Goal: Information Seeking & Learning: Check status

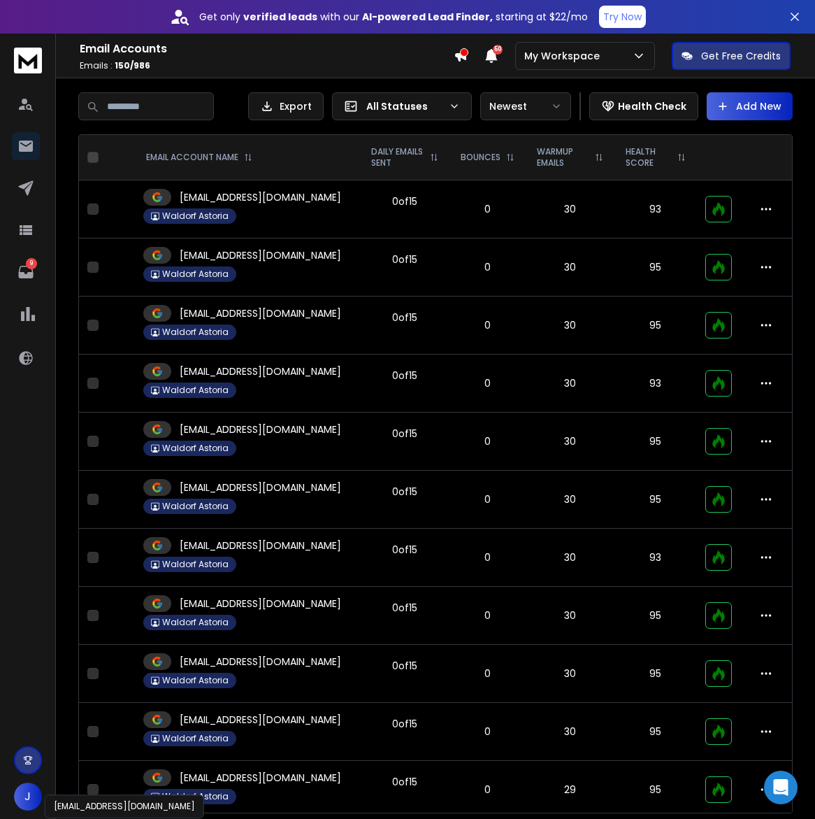
click at [42, 799] on div "9 J" at bounding box center [28, 429] width 56 height 791
click at [27, 807] on span "J" at bounding box center [28, 797] width 28 height 28
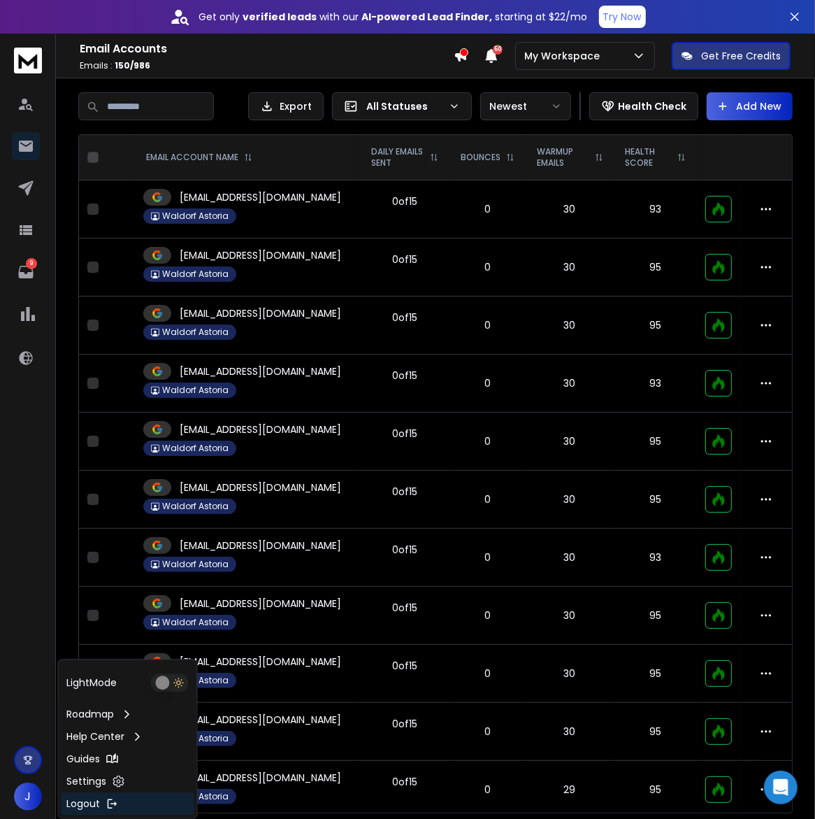
click at [111, 806] on icon at bounding box center [112, 804] width 13 height 13
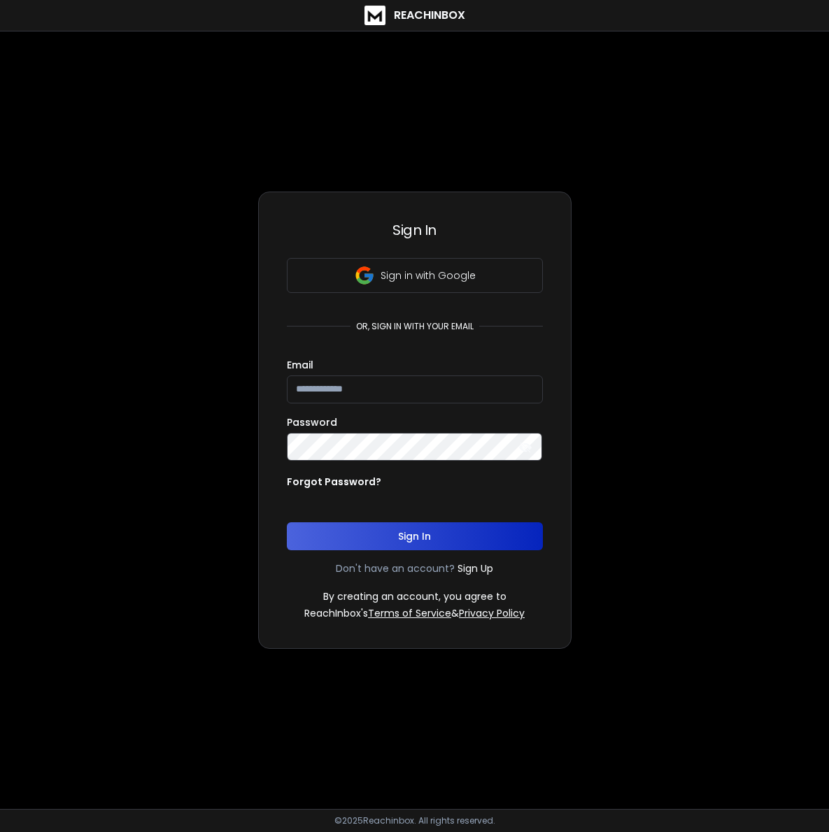
click at [392, 386] on input "email" at bounding box center [415, 390] width 256 height 28
click at [355, 385] on input "email" at bounding box center [415, 390] width 256 height 28
type input "**********"
click at [437, 535] on button "Sign In" at bounding box center [415, 536] width 256 height 28
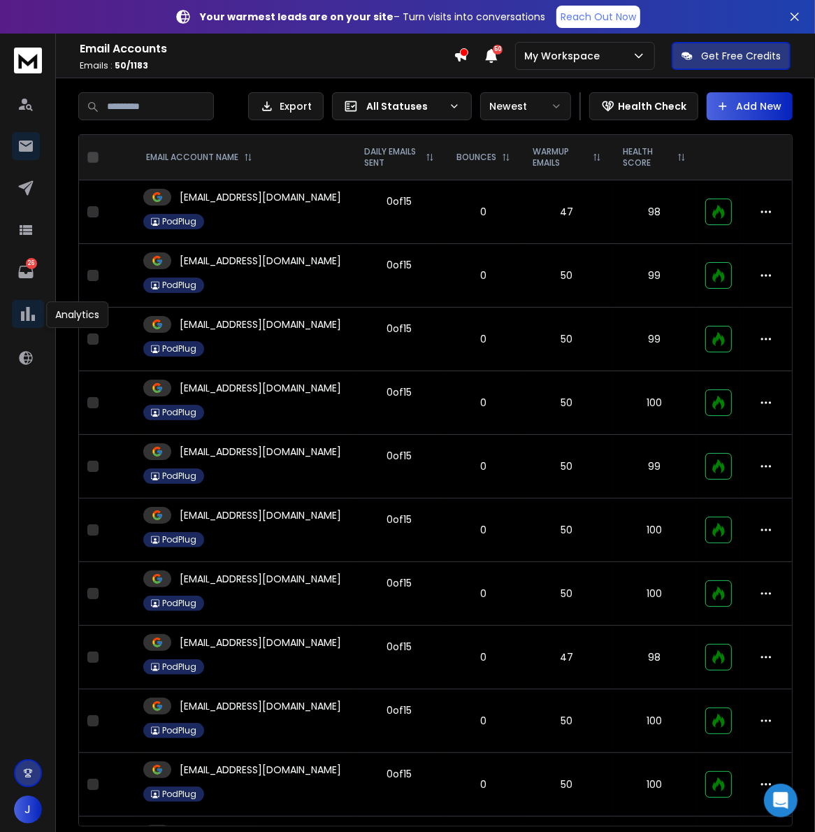
click at [30, 317] on icon at bounding box center [27, 314] width 21 height 21
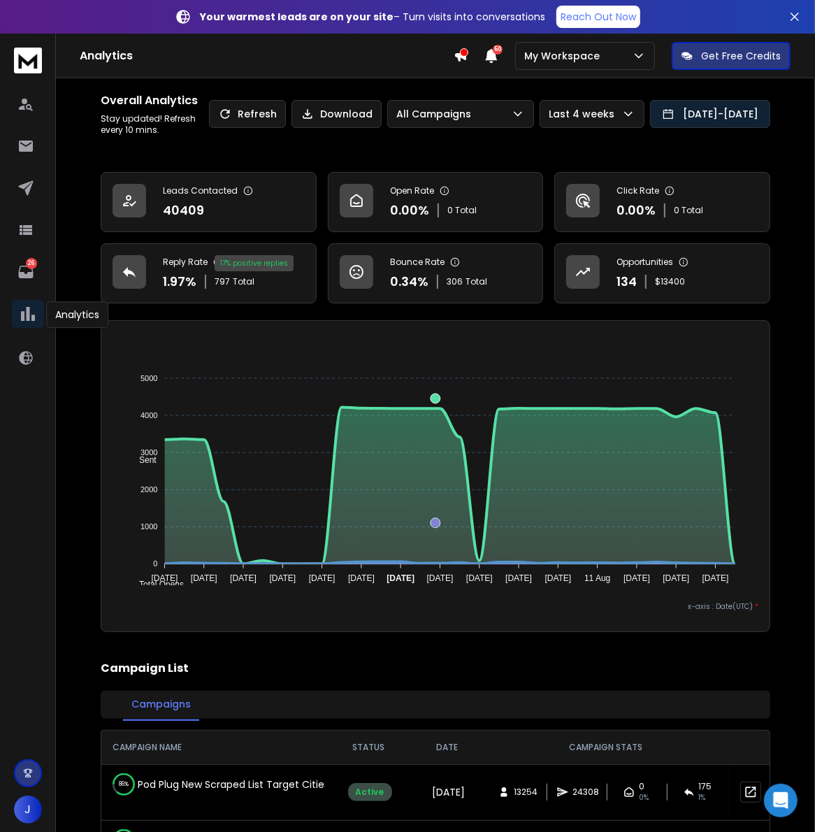
click at [704, 128] on button "20 Jul 2025 - 18 Aug 2025" at bounding box center [710, 114] width 120 height 28
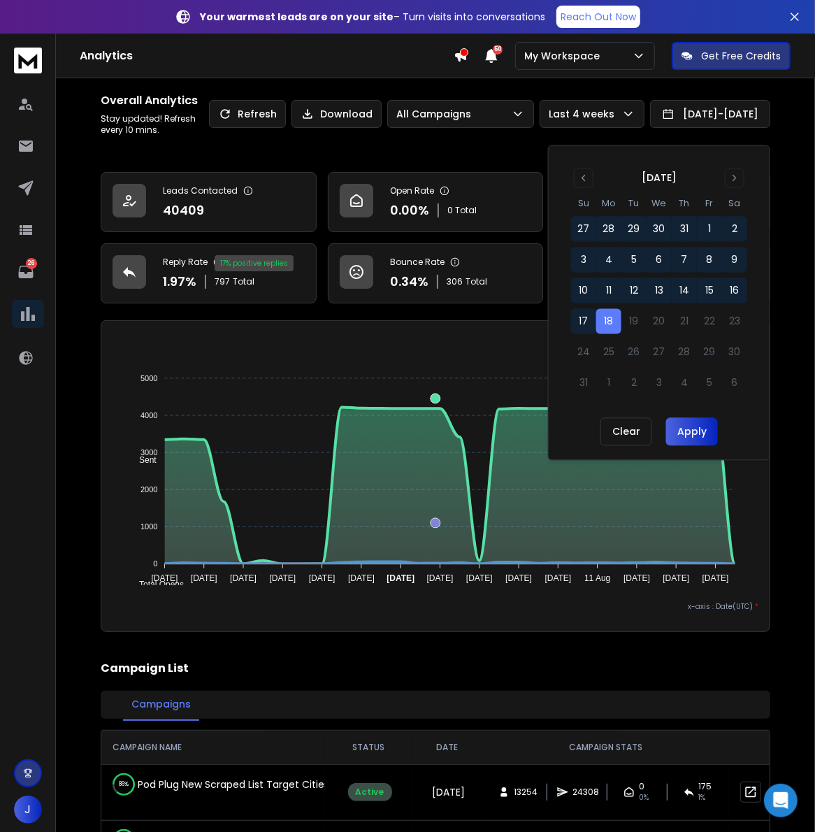
click at [604, 322] on button "18" at bounding box center [609, 321] width 25 height 25
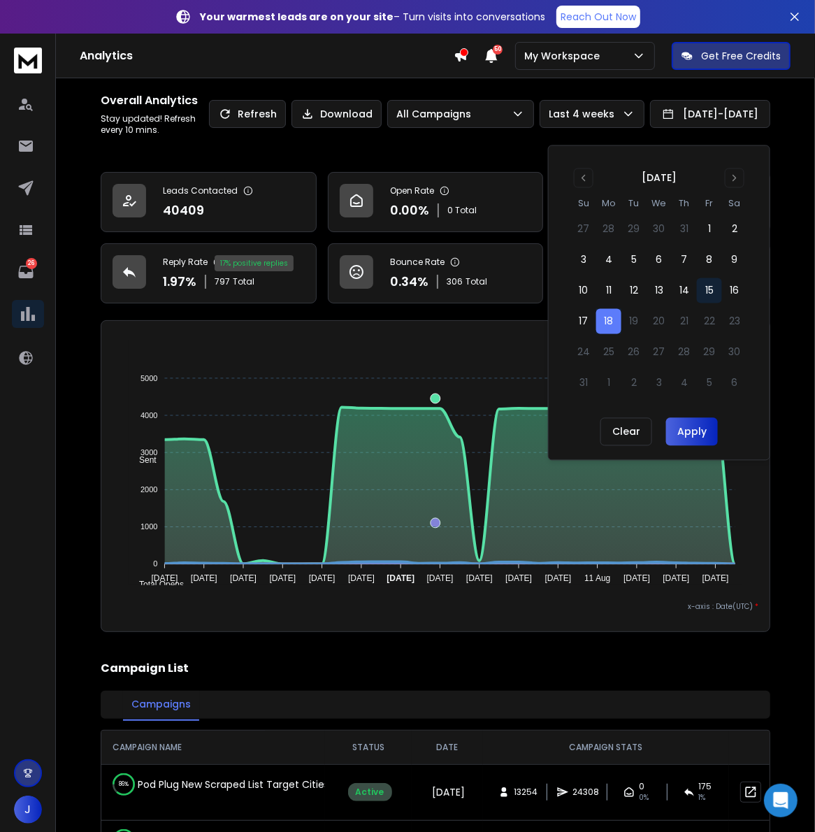
click at [699, 292] on button "15" at bounding box center [709, 290] width 25 height 25
click at [698, 438] on button "Apply" at bounding box center [693, 432] width 52 height 28
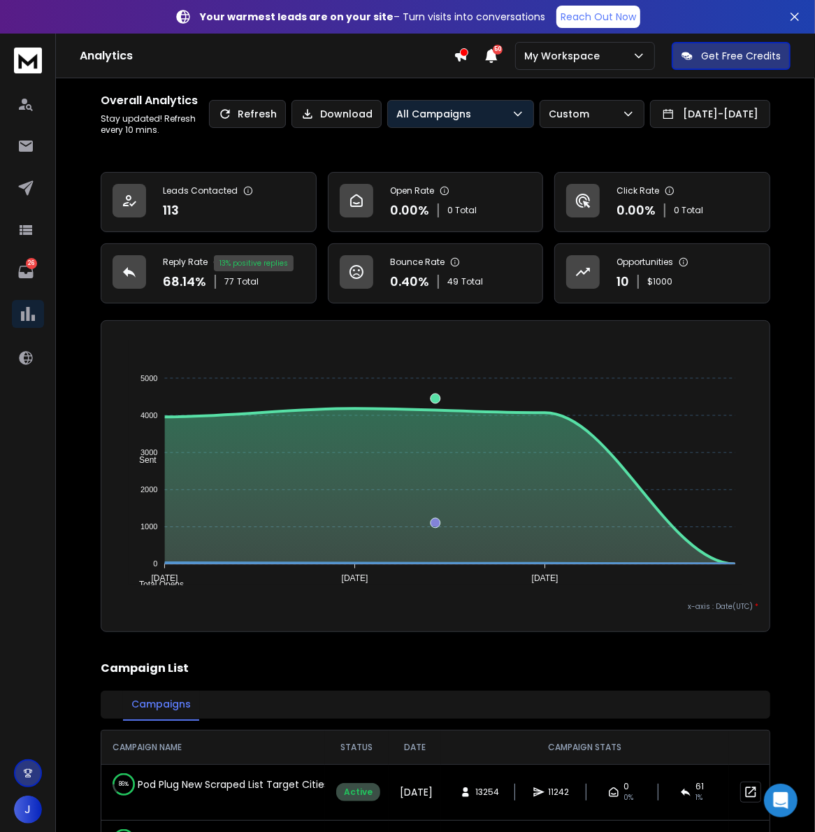
click at [455, 128] on button "All Campaigns" at bounding box center [460, 114] width 147 height 28
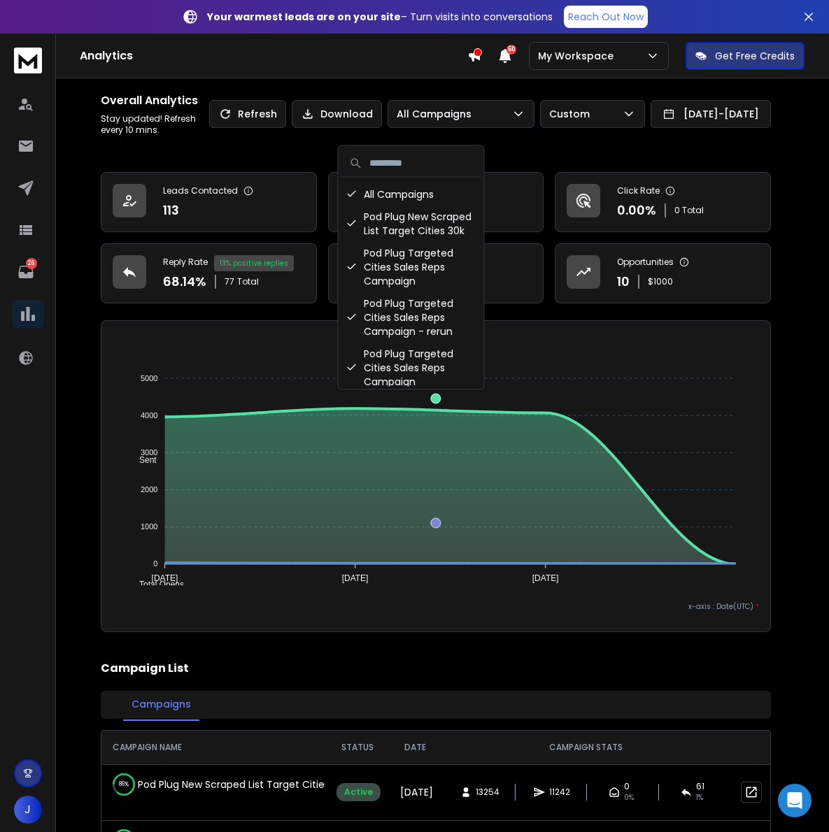
click at [427, 174] on input at bounding box center [411, 163] width 140 height 28
click at [425, 184] on div "All Campaigns" at bounding box center [411, 194] width 140 height 22
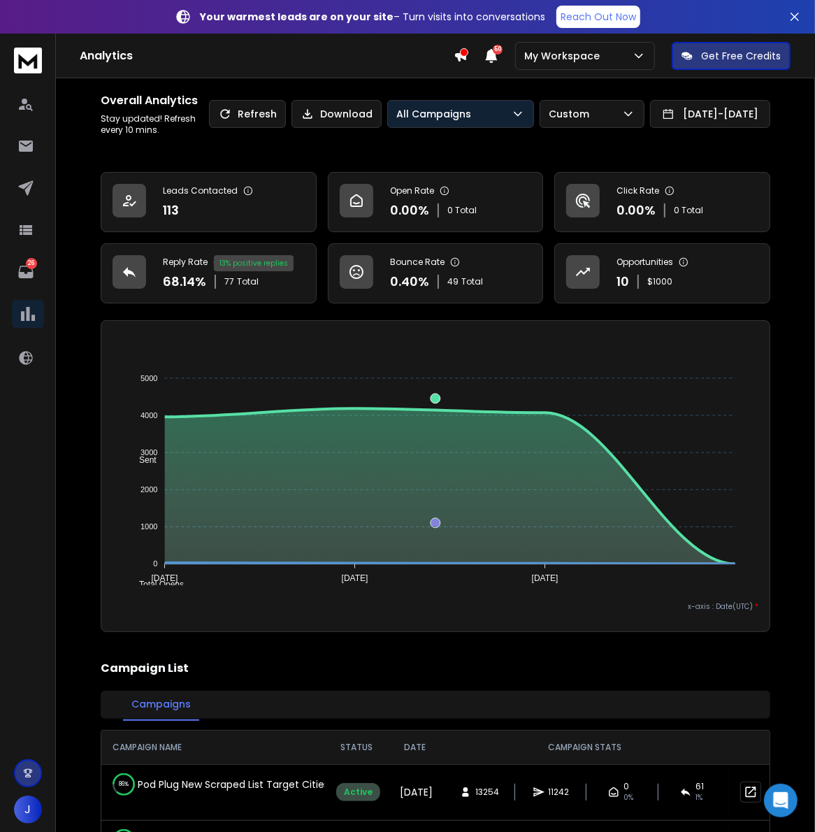
click at [421, 128] on button "All Campaigns" at bounding box center [460, 114] width 147 height 28
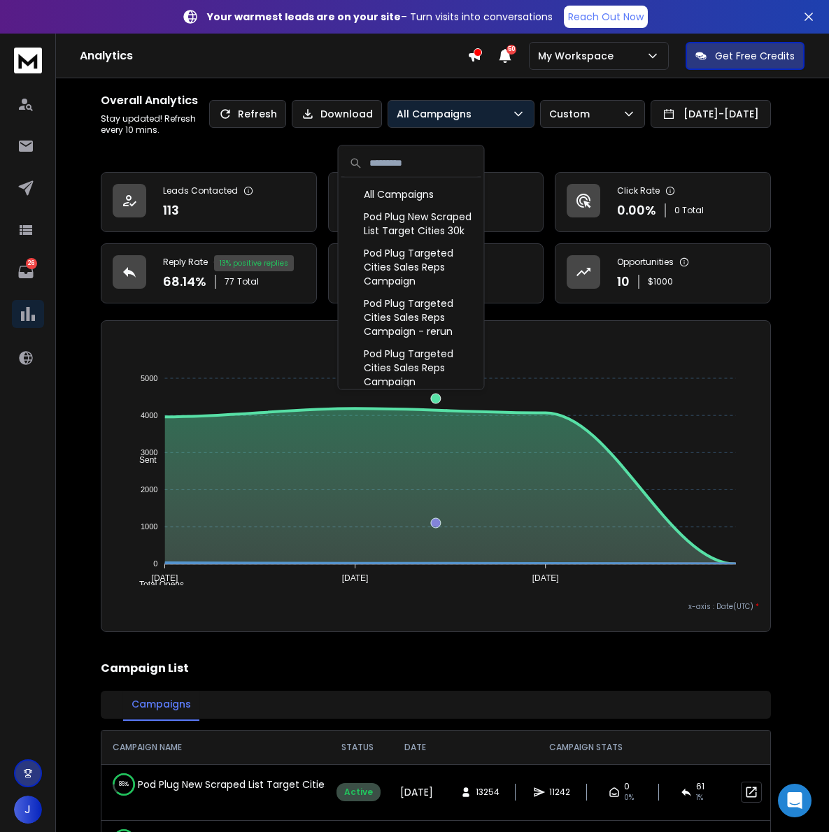
click at [399, 172] on input at bounding box center [411, 163] width 140 height 28
type input "****"
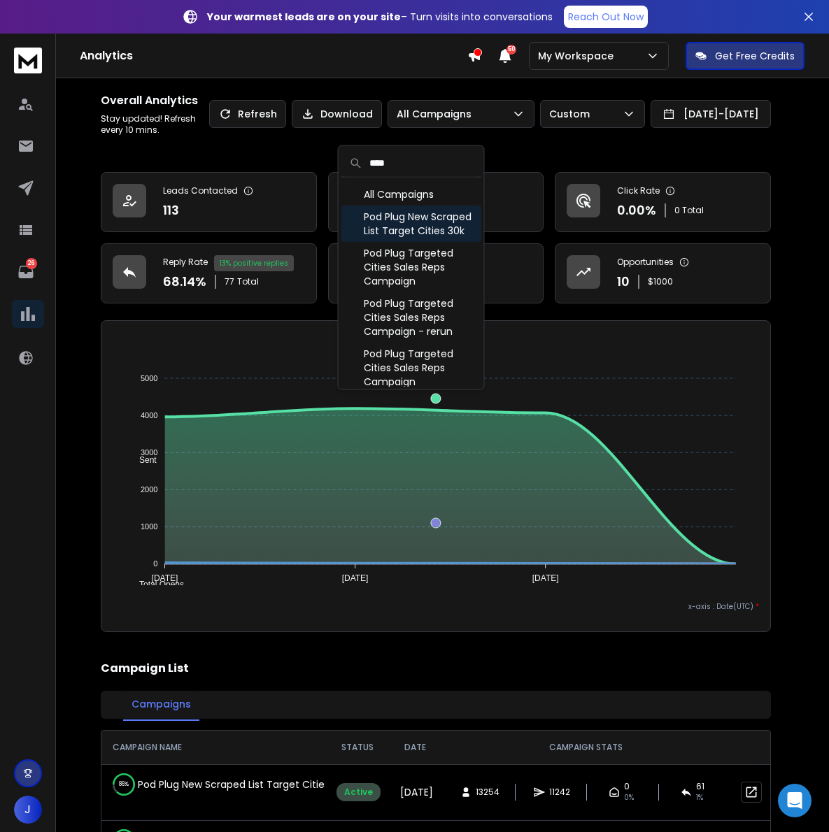
click at [376, 234] on div "Pod Plug New Scraped List Target Cities 30k" at bounding box center [411, 224] width 140 height 36
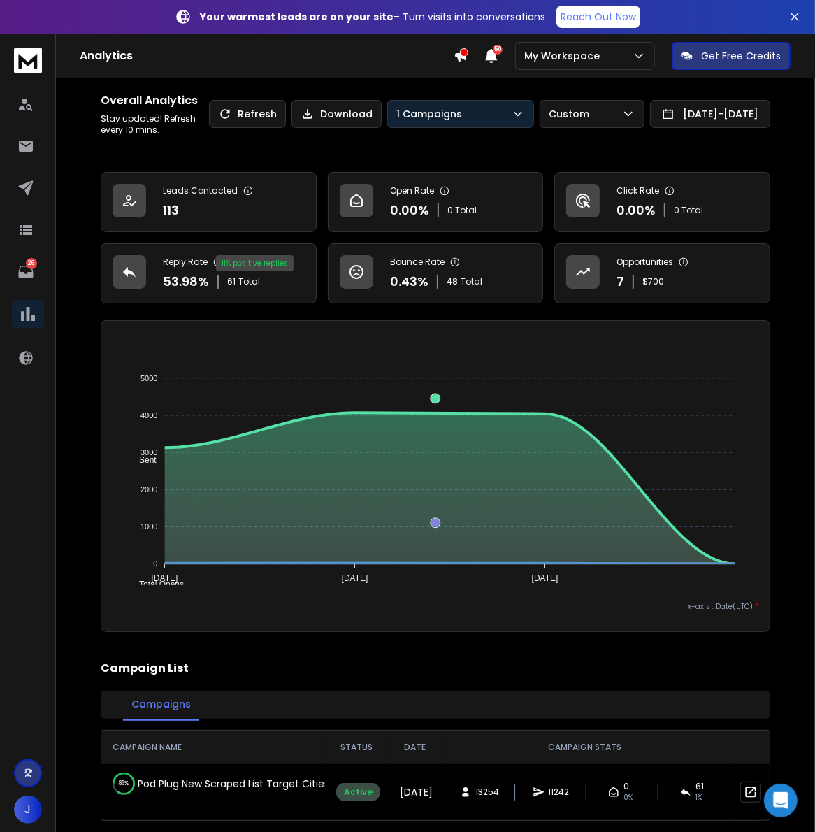
click at [396, 128] on button "1 Campaigns" at bounding box center [460, 114] width 147 height 28
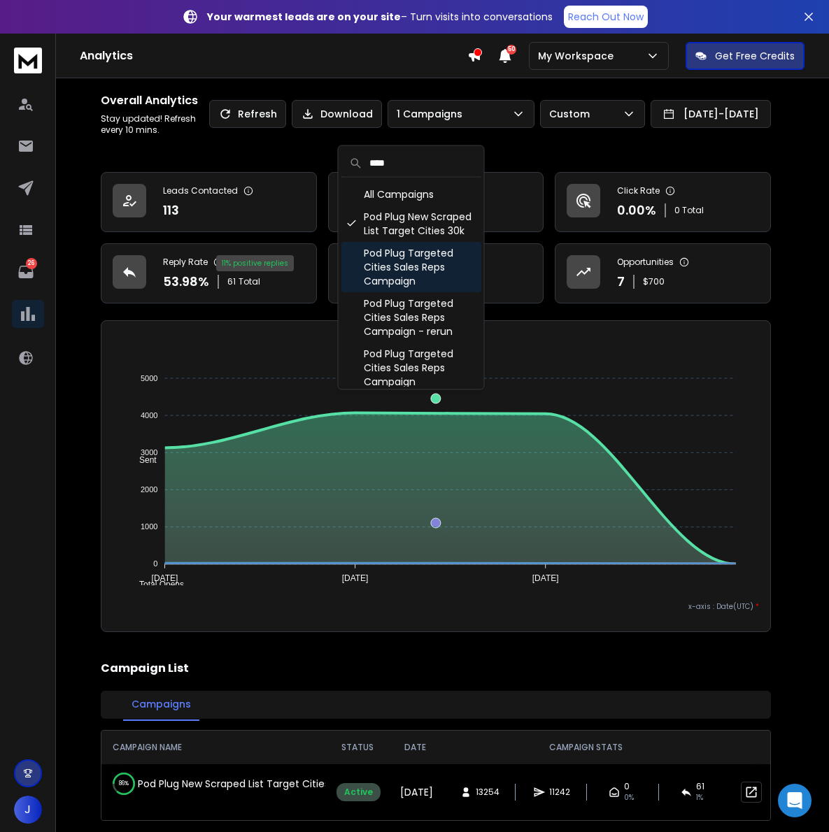
click at [404, 284] on div "Pod Plug Targeted Cities Sales Reps Campaign" at bounding box center [411, 267] width 140 height 50
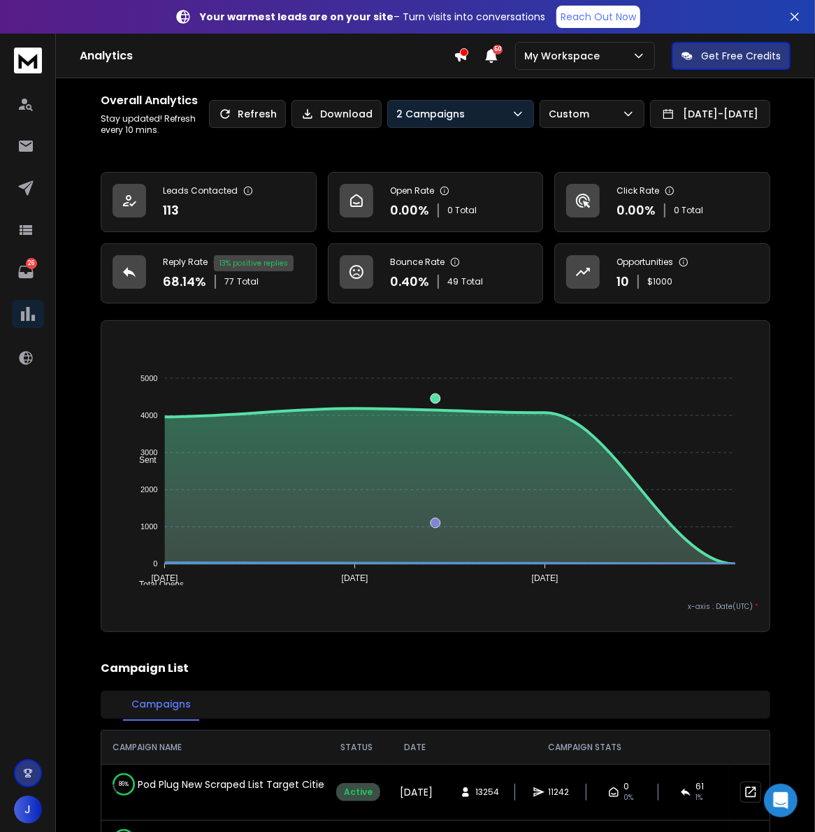
click at [402, 118] on button "2 Campaigns" at bounding box center [460, 114] width 147 height 28
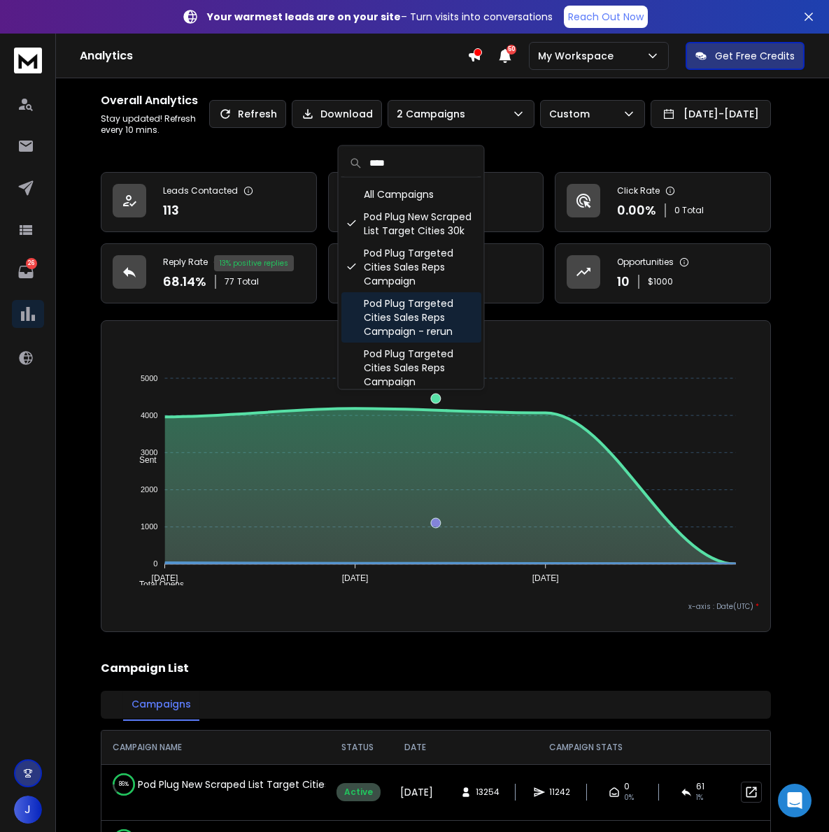
click at [417, 318] on div "Pod Plug Targeted Cities Sales Reps Campaign - rerun" at bounding box center [411, 317] width 140 height 50
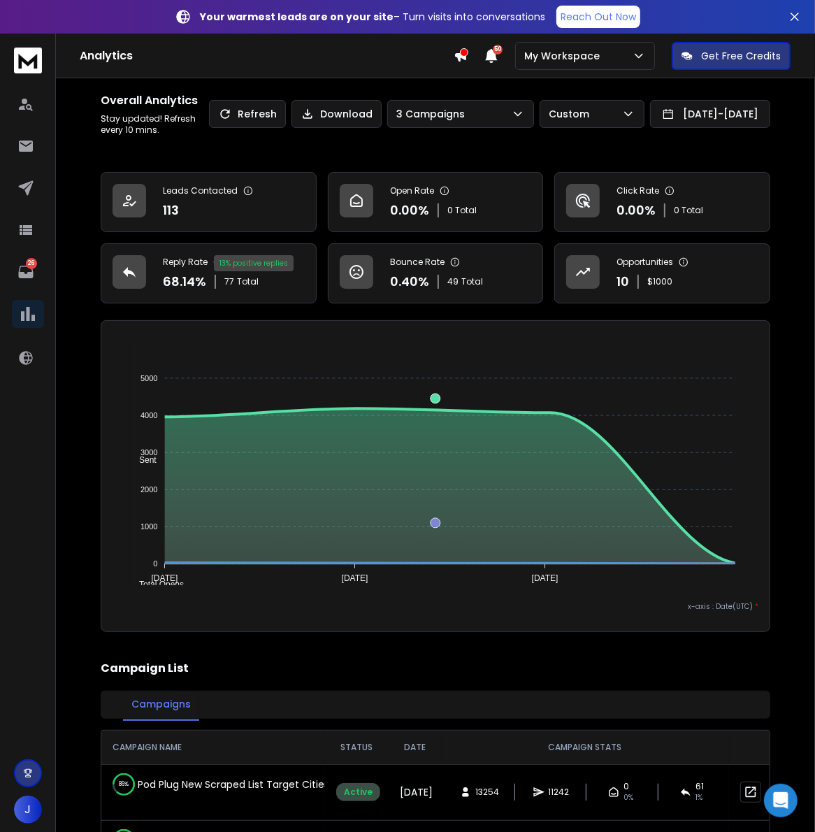
click at [405, 120] on p "3 Campaigns" at bounding box center [434, 114] width 74 height 14
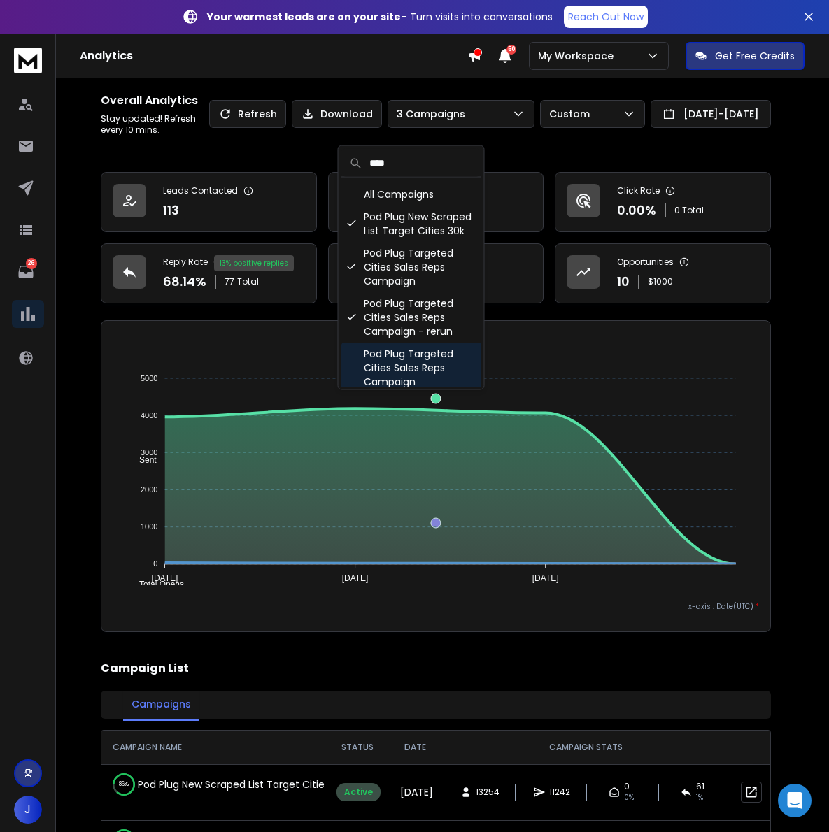
drag, startPoint x: 402, startPoint y: 377, endPoint x: 403, endPoint y: 367, distance: 9.8
click at [403, 377] on div "Pod Plug Targeted Cities Sales Reps Campaign" at bounding box center [411, 368] width 140 height 50
